Goal: Task Accomplishment & Management: Use online tool/utility

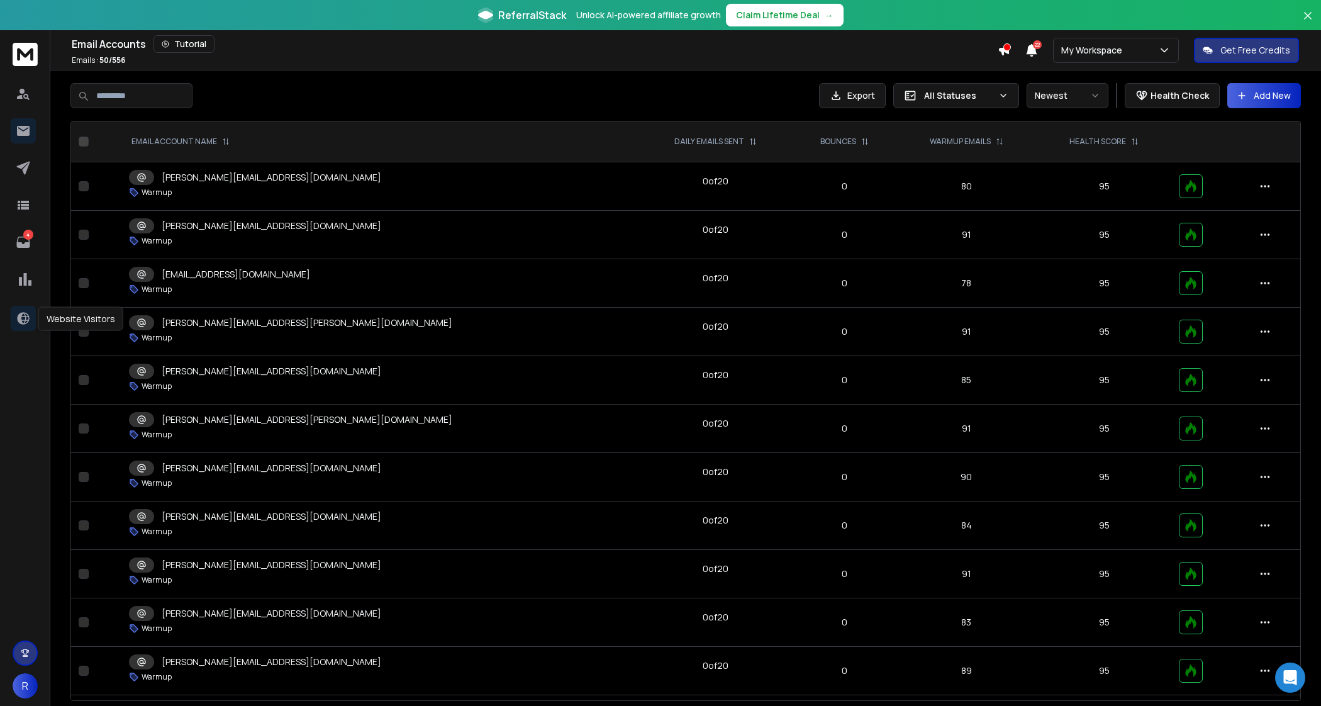
click at [21, 309] on link at bounding box center [23, 318] width 25 height 25
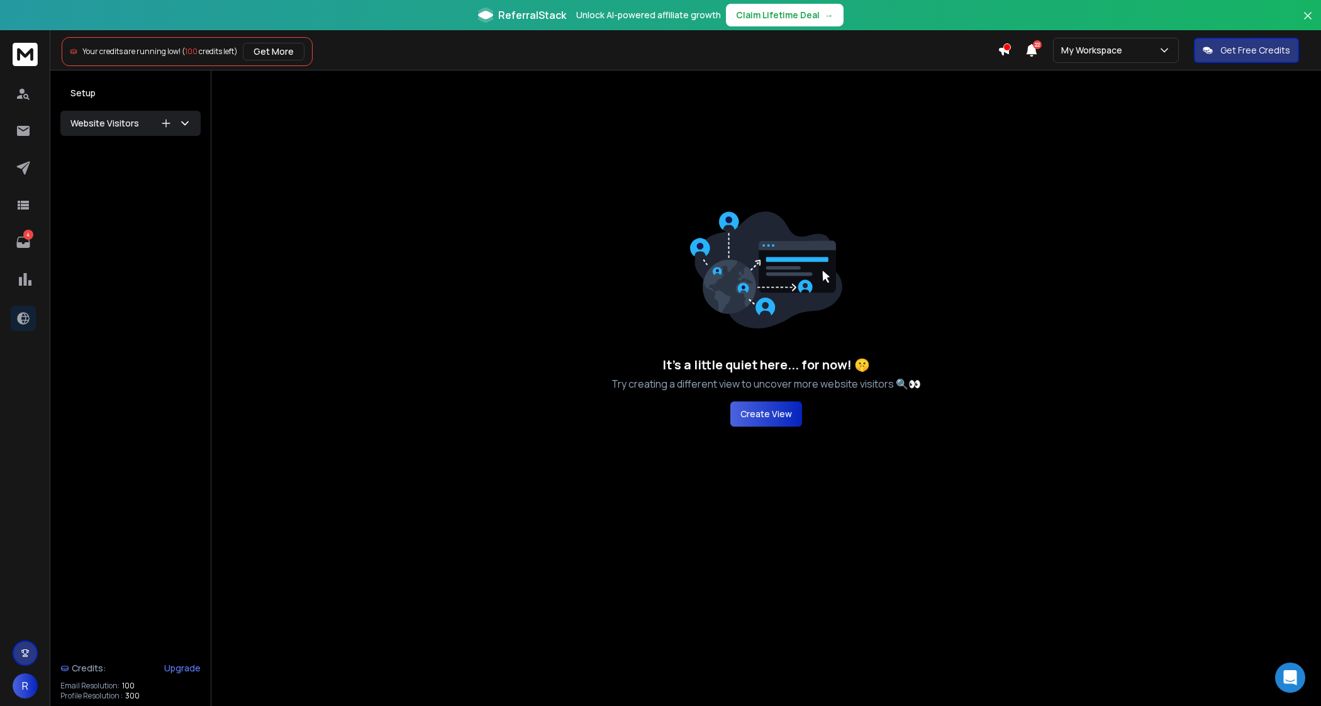
click at [120, 128] on button "Website Visitors" at bounding box center [130, 123] width 140 height 25
click at [138, 176] on div "SimplyNoted" at bounding box center [135, 177] width 130 height 23
click at [768, 414] on button "Create View" at bounding box center [766, 413] width 72 height 25
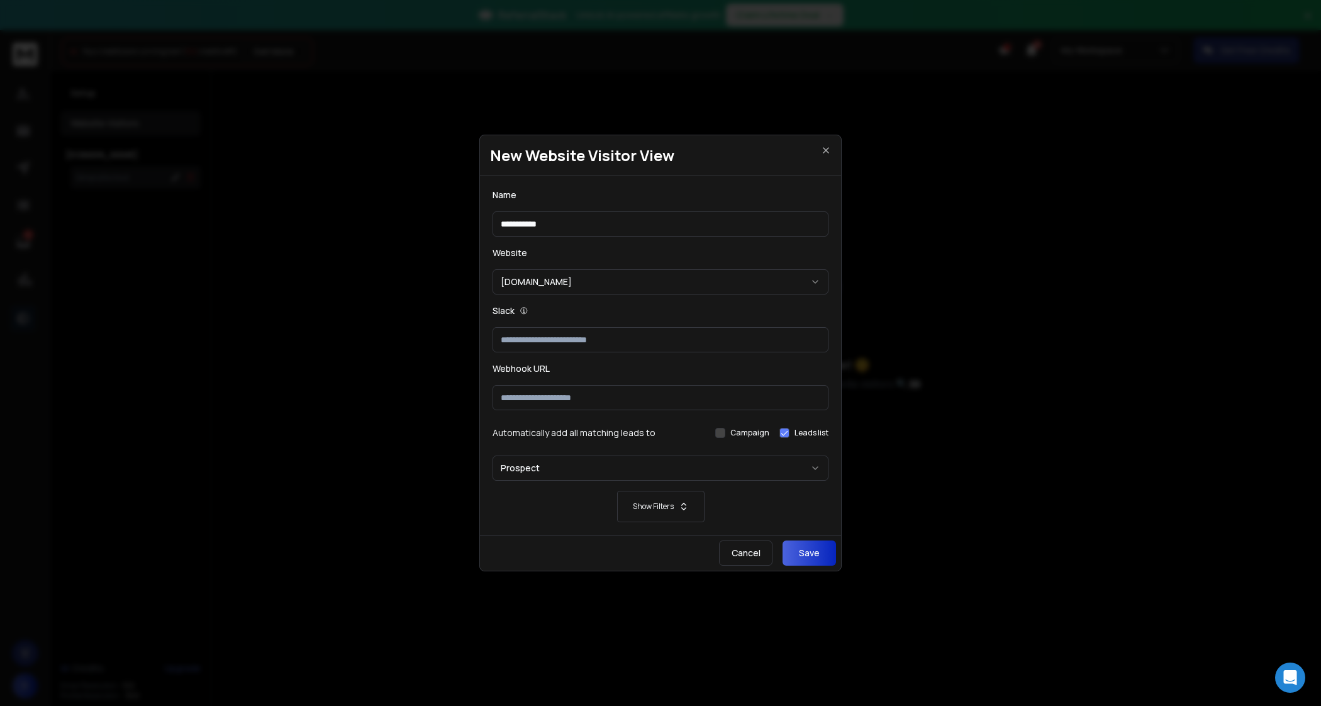
click at [601, 279] on body "**********" at bounding box center [660, 353] width 1321 height 706
click at [741, 547] on button "Cancel" at bounding box center [745, 552] width 53 height 25
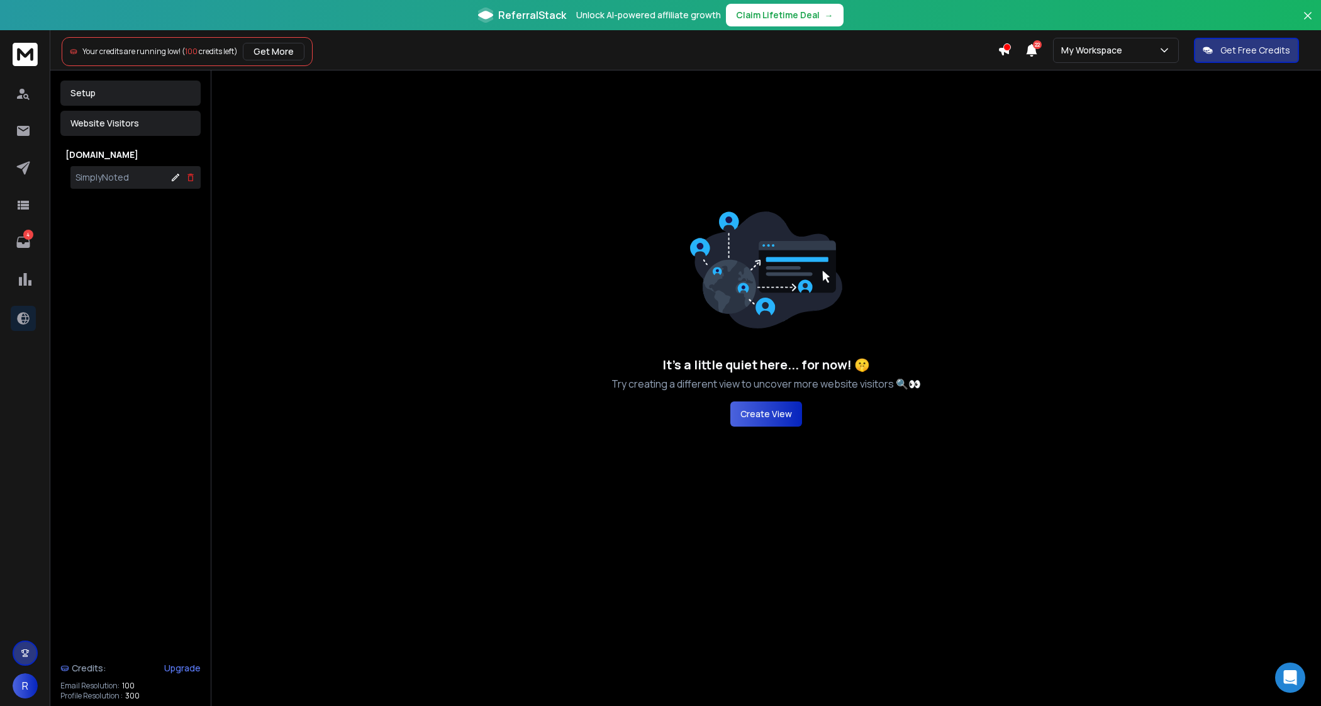
click at [96, 89] on button "Setup" at bounding box center [130, 93] width 140 height 25
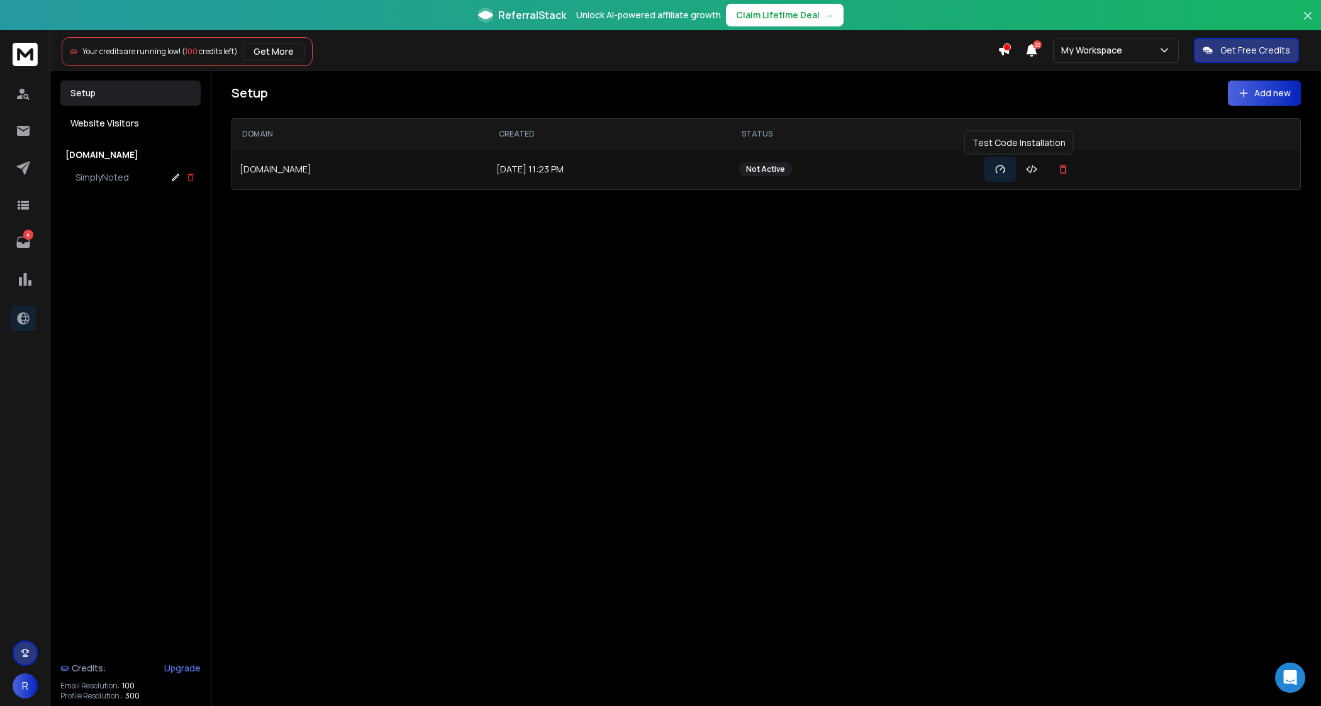
click at [1016, 169] on button at bounding box center [999, 169] width 31 height 25
